Goal: Find specific page/section: Find specific page/section

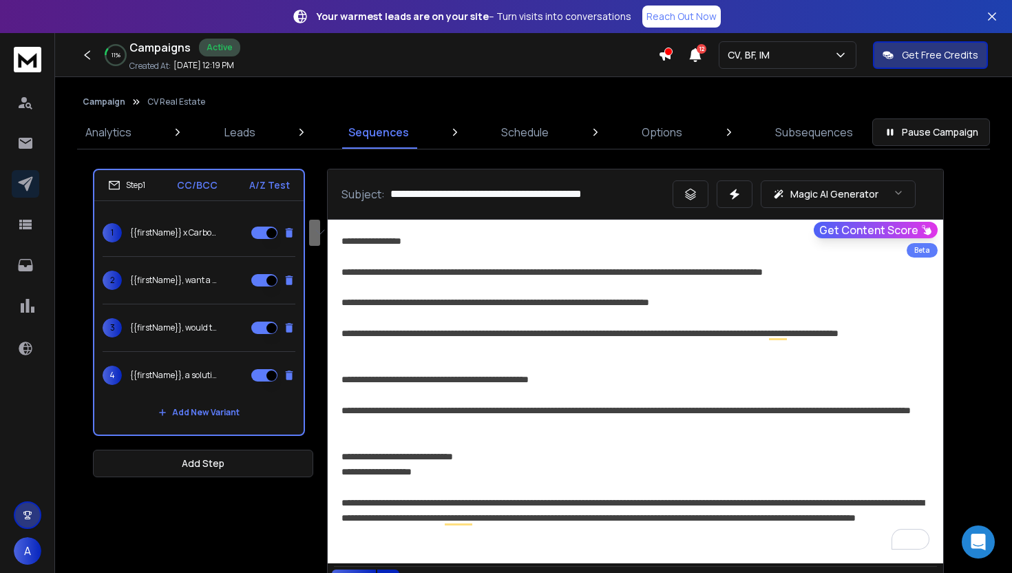
scroll to position [45, 0]
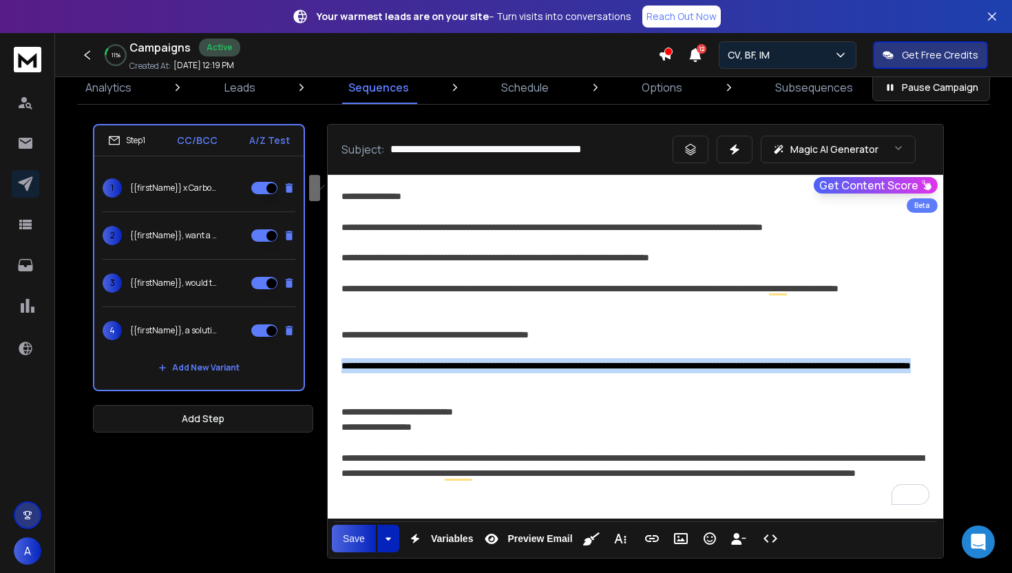
click at [787, 53] on div "CV, BF, IM" at bounding box center [787, 55] width 120 height 14
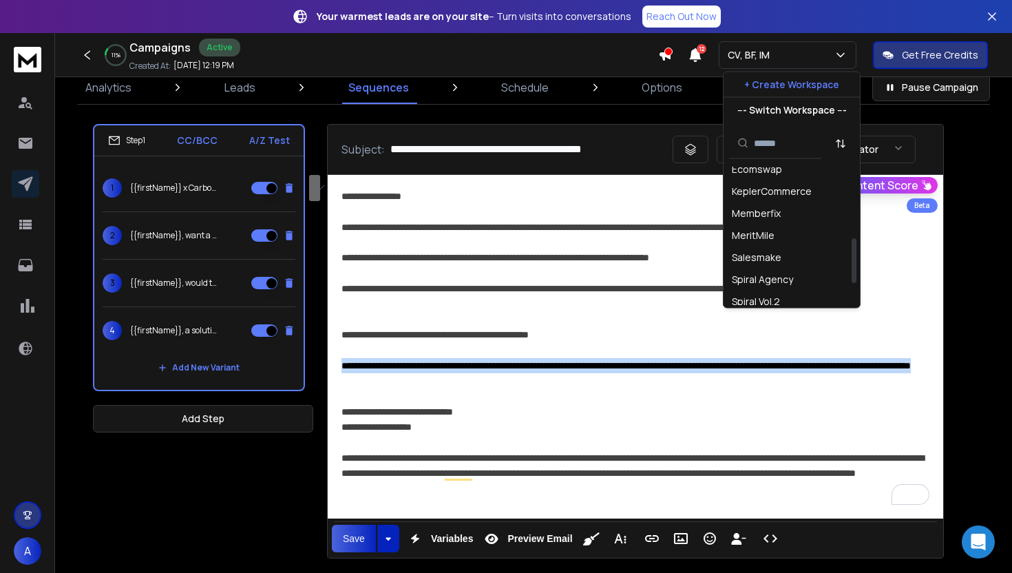
scroll to position [217, 0]
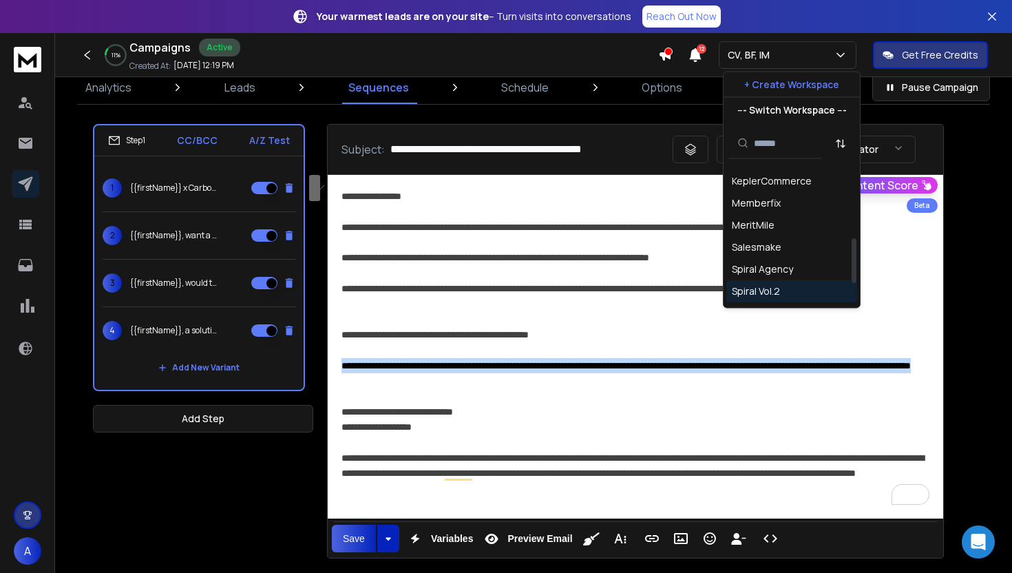
click at [757, 292] on div "Spiral Vol.2" at bounding box center [756, 292] width 48 height 14
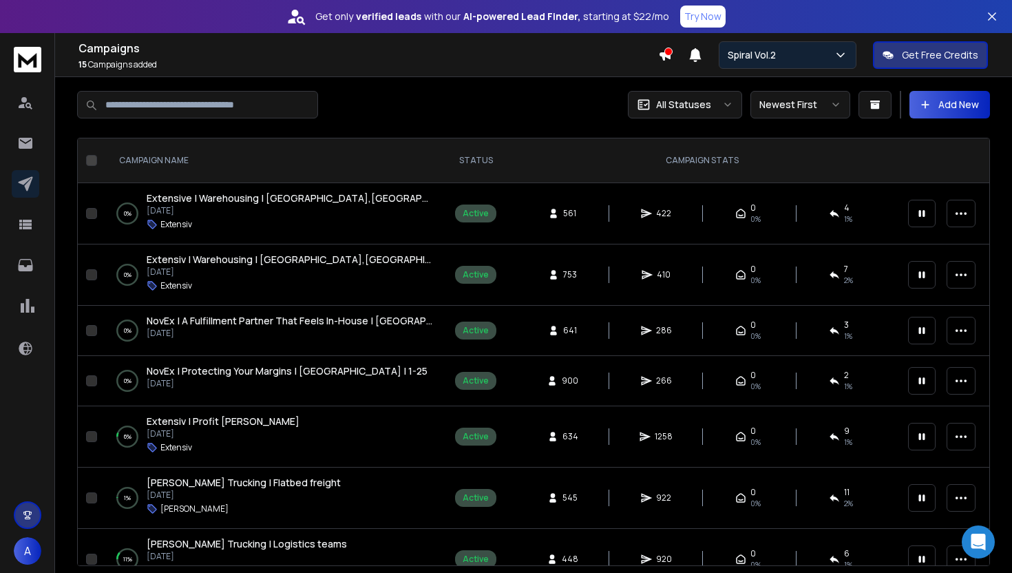
click at [781, 48] on p "Spiral Vol.2" at bounding box center [754, 55] width 54 height 14
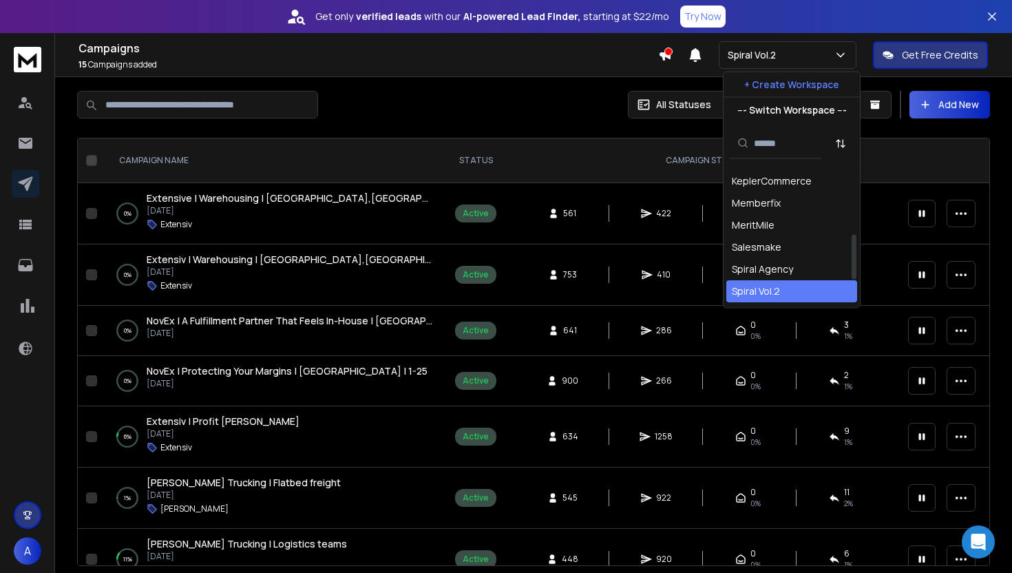
scroll to position [223, 0]
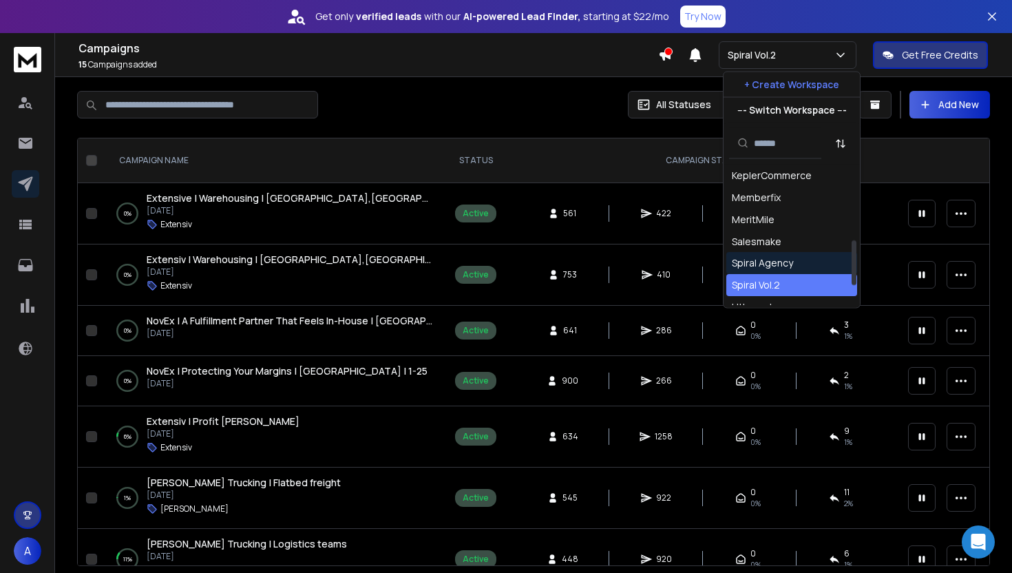
click at [771, 264] on div "Spiral Agency" at bounding box center [762, 264] width 61 height 14
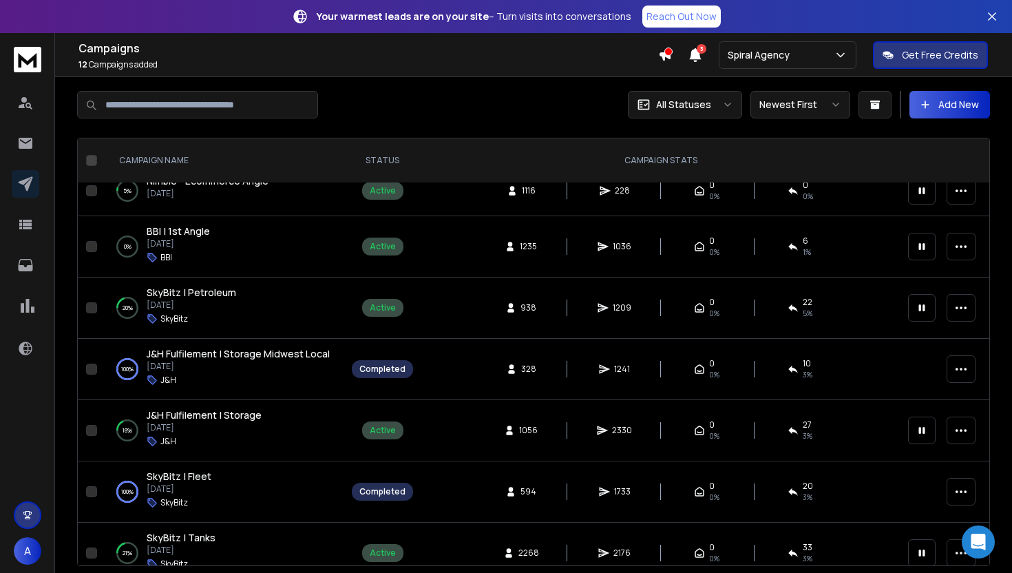
scroll to position [330, 0]
